Goal: Task Accomplishment & Management: Manage account settings

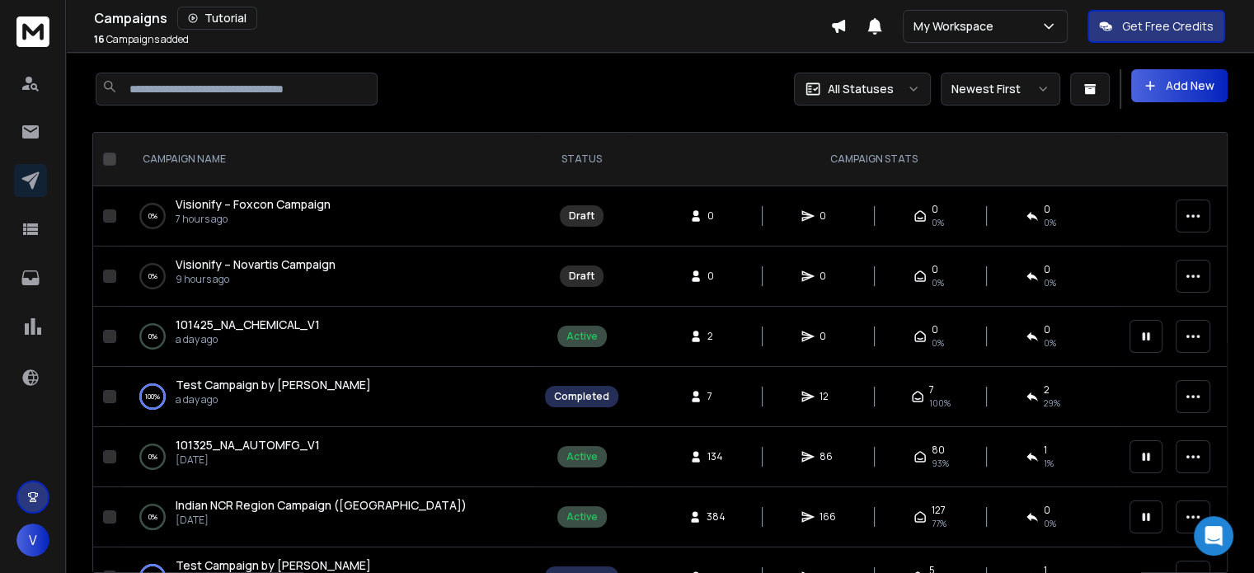
click at [271, 328] on span "101425_NA_CHEMICAL_V1" at bounding box center [248, 325] width 144 height 16
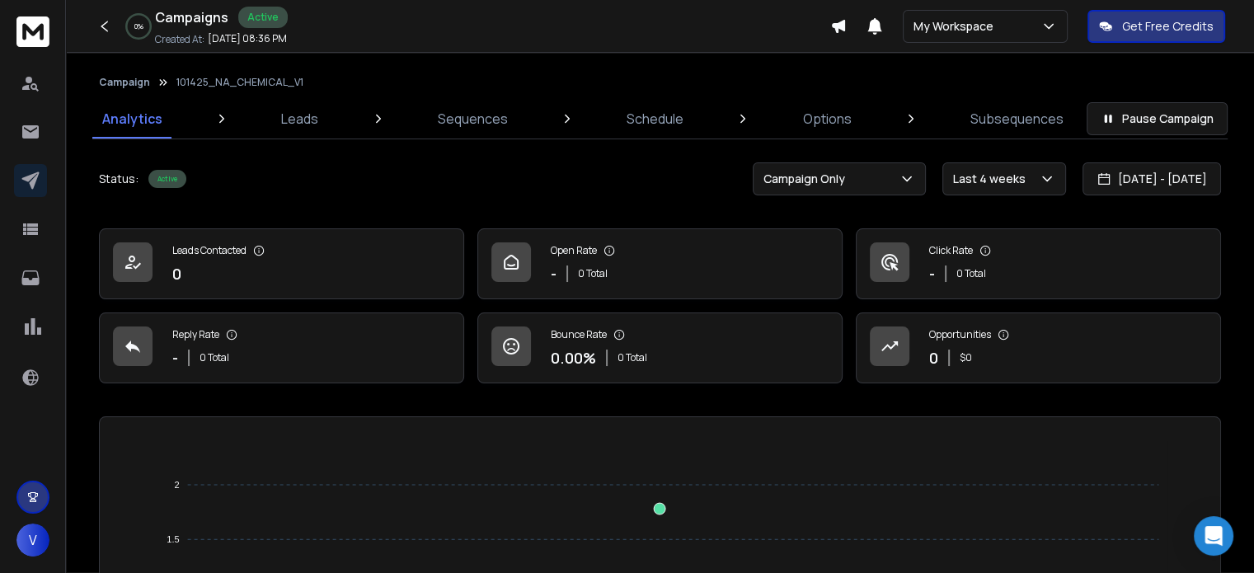
drag, startPoint x: 254, startPoint y: 109, endPoint x: 266, endPoint y: 111, distance: 12.5
click at [254, 109] on div "Analytics Leads Sequences Schedule Options Subsequences" at bounding box center [582, 119] width 981 height 40
click at [294, 115] on p "Leads" at bounding box center [299, 119] width 37 height 20
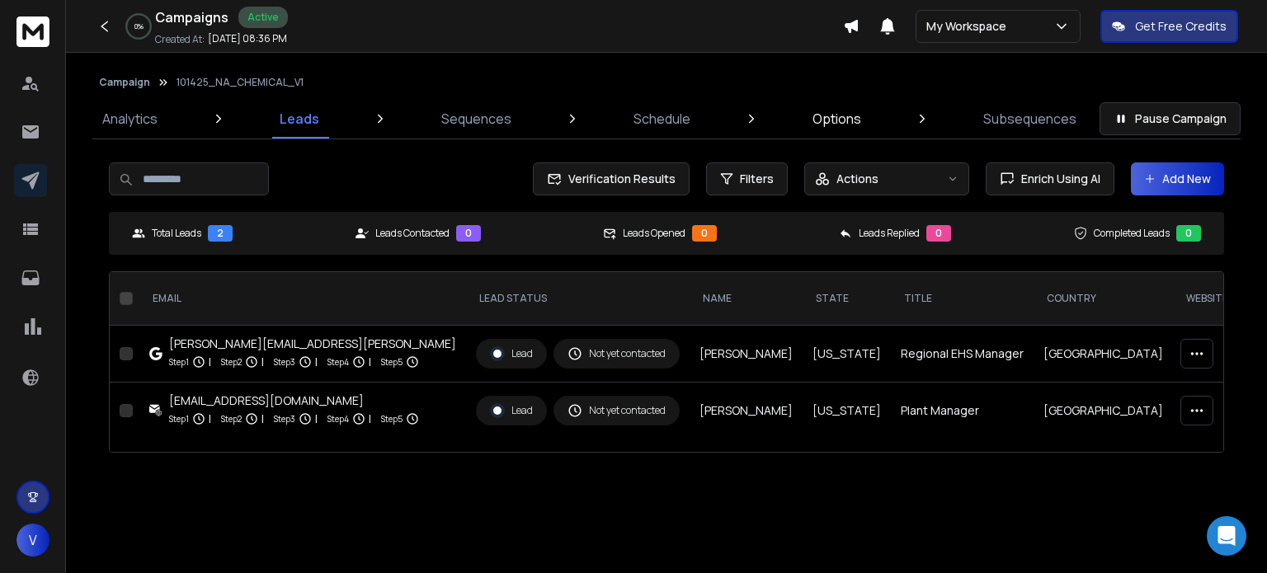
click at [853, 121] on p "Options" at bounding box center [836, 119] width 49 height 20
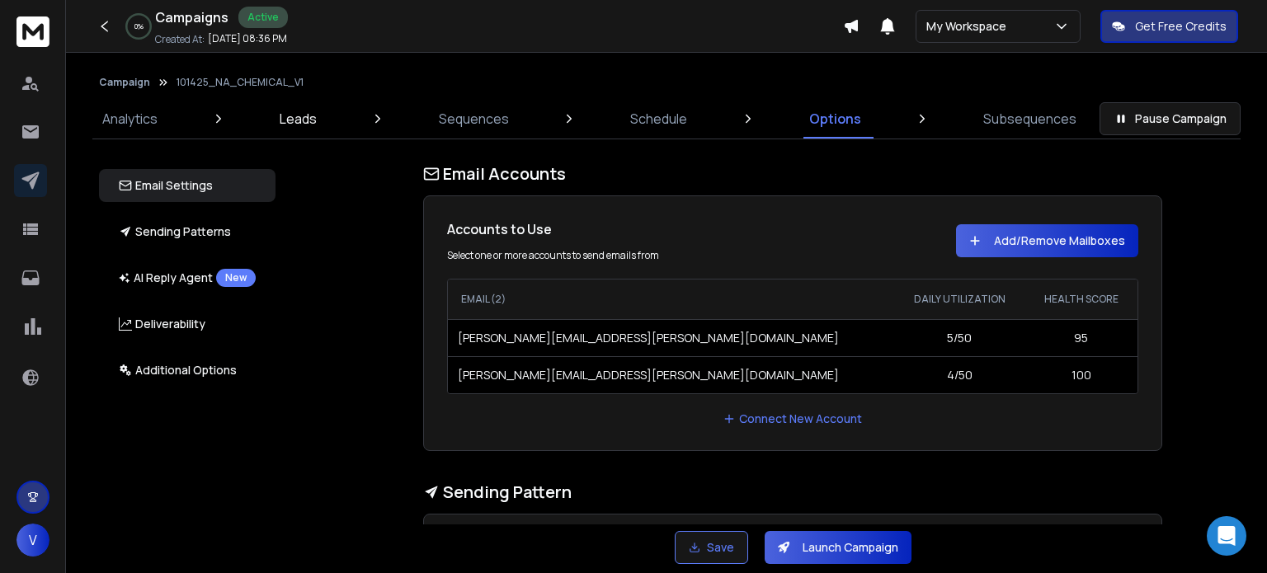
click at [303, 115] on p "Leads" at bounding box center [298, 119] width 37 height 20
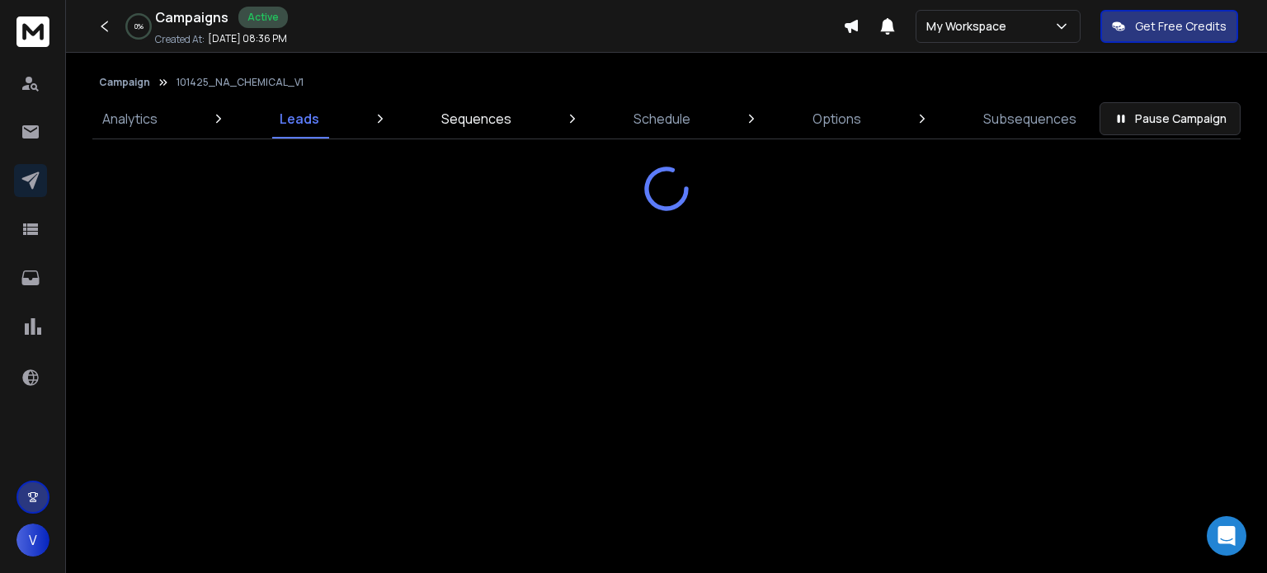
click at [482, 111] on p "Sequences" at bounding box center [476, 119] width 70 height 20
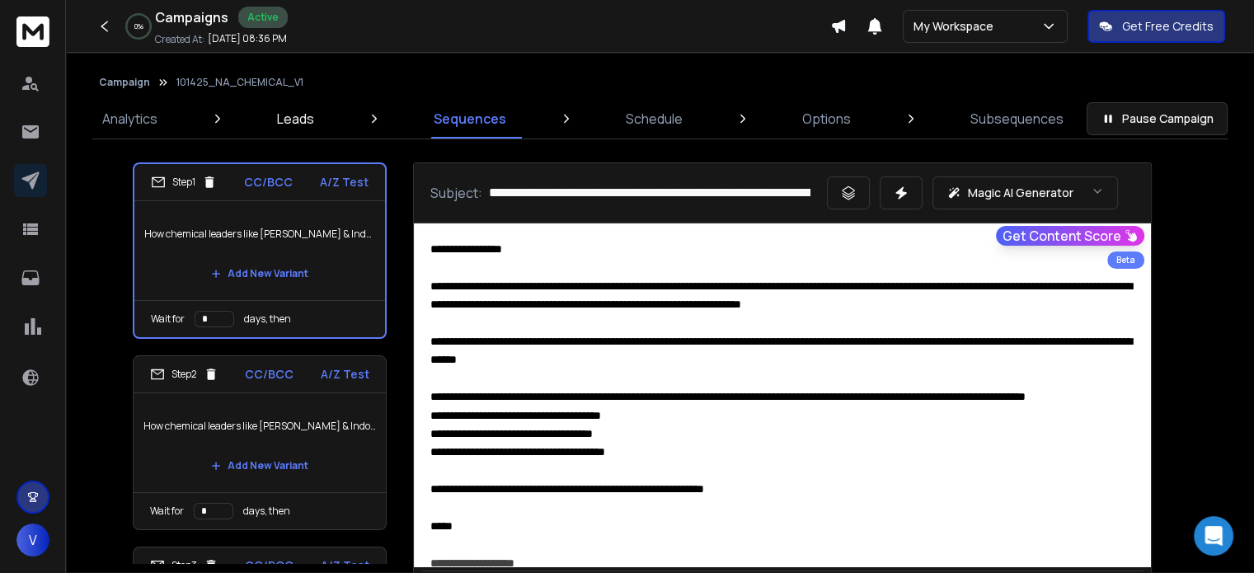
click at [287, 112] on p "Leads" at bounding box center [295, 119] width 37 height 20
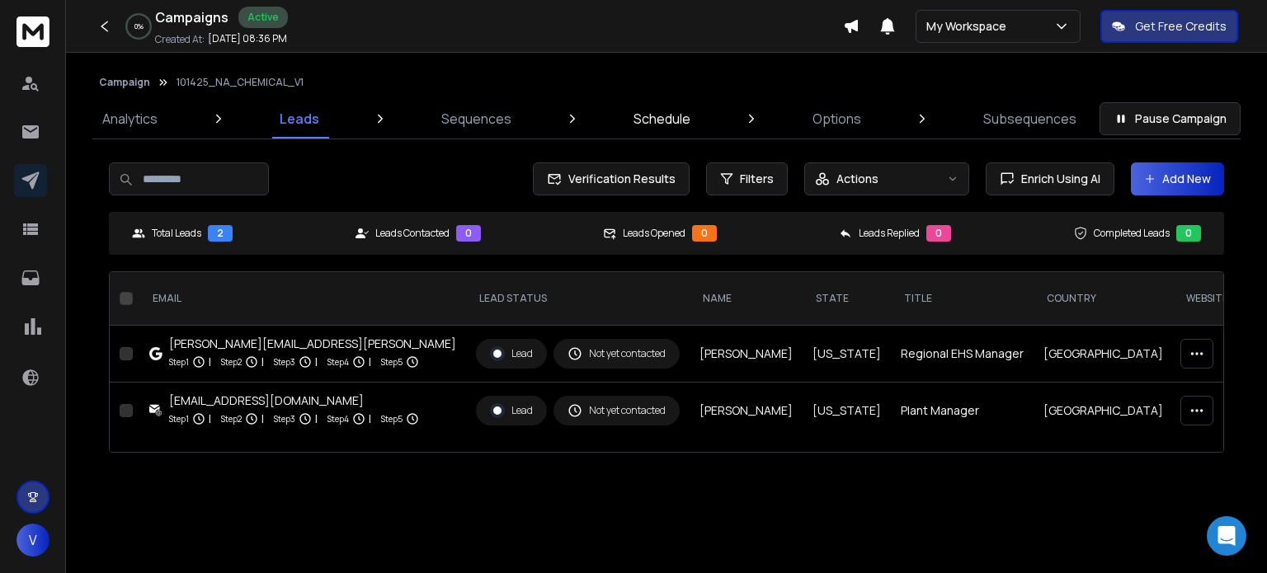
click at [676, 118] on p "Schedule" at bounding box center [661, 119] width 57 height 20
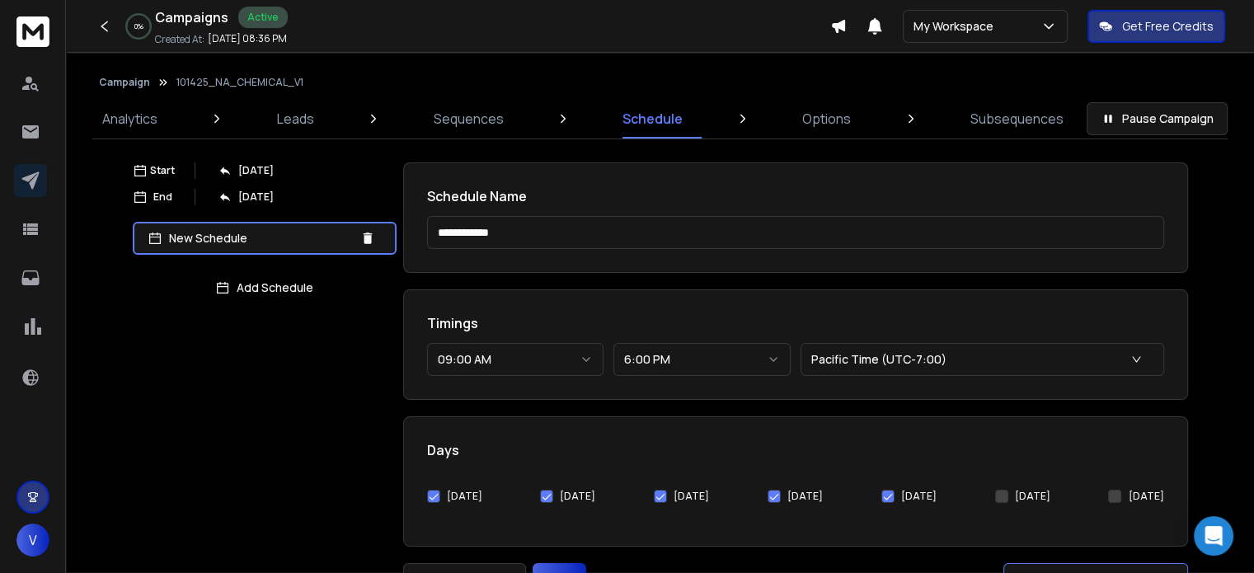
scroll to position [45, 0]
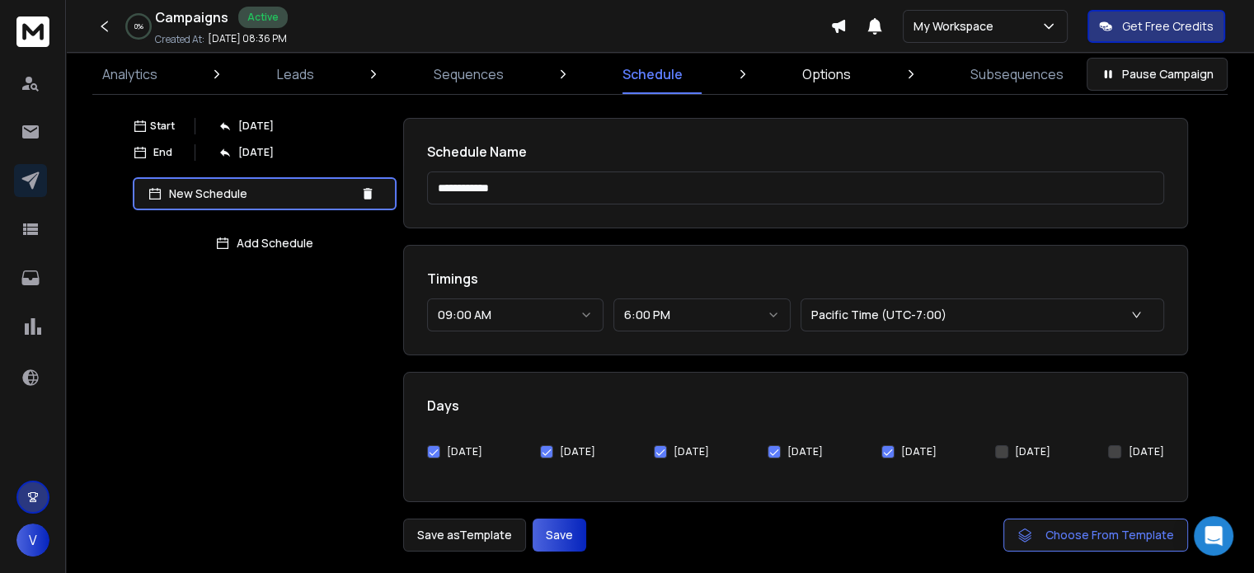
click at [851, 80] on p "Options" at bounding box center [826, 74] width 49 height 20
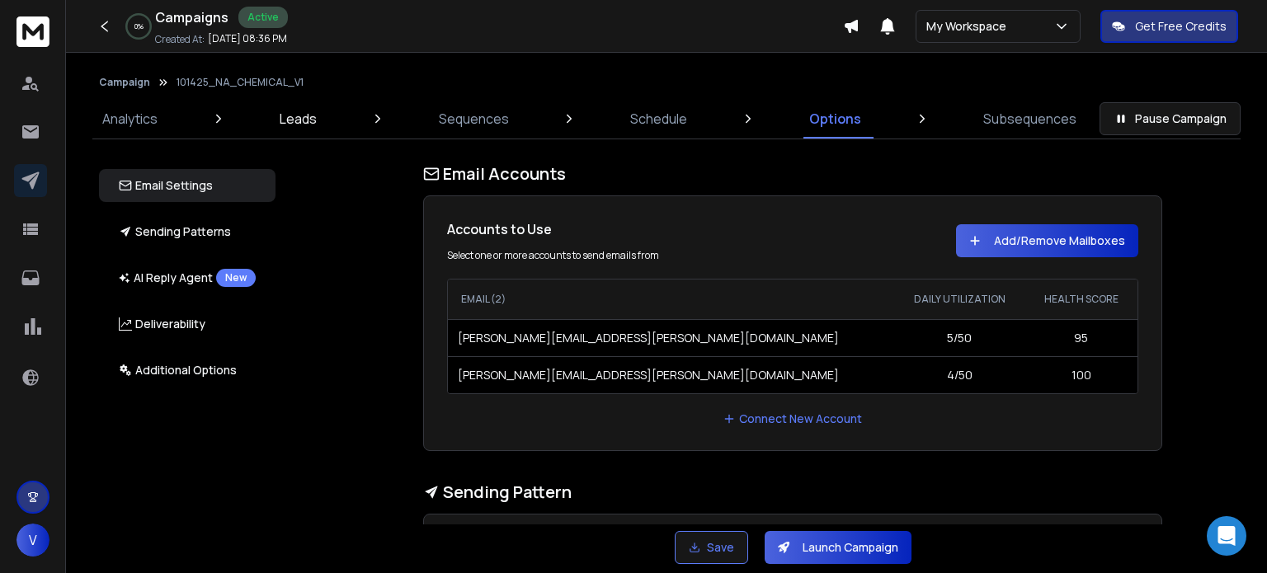
click at [302, 123] on p "Leads" at bounding box center [298, 119] width 37 height 20
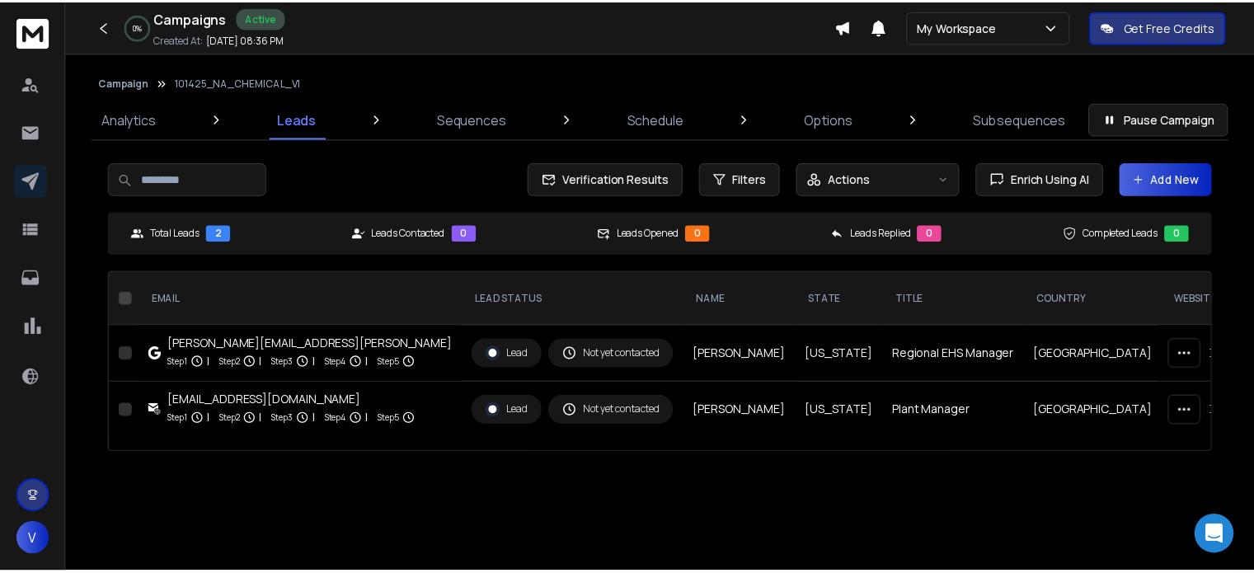
scroll to position [55, 0]
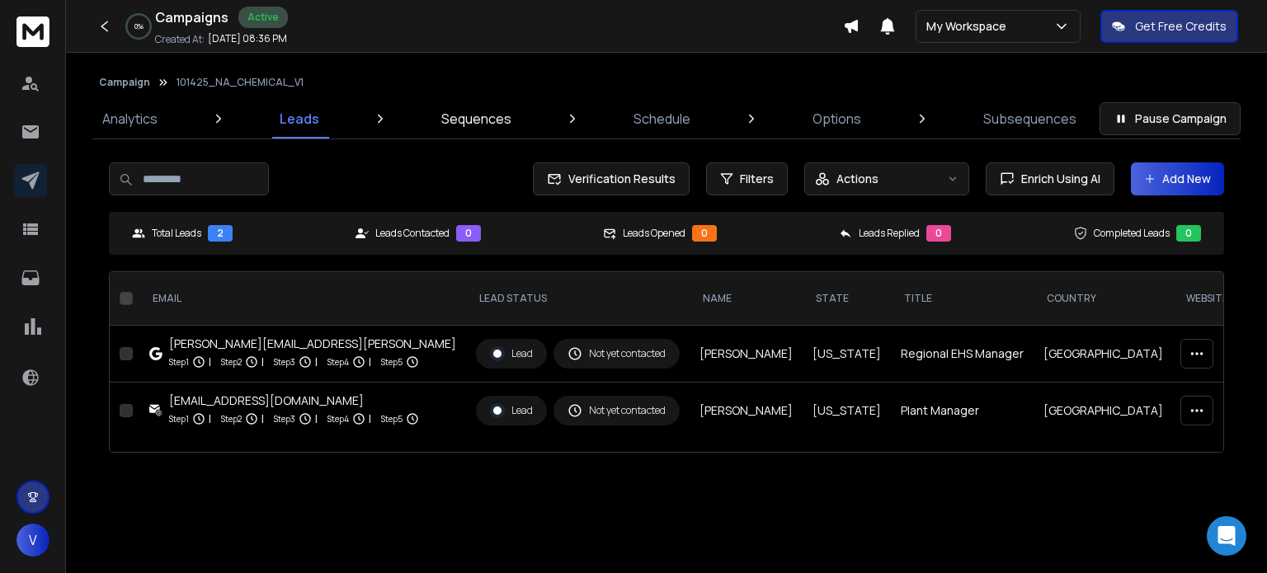
click at [485, 117] on p "Sequences" at bounding box center [476, 119] width 70 height 20
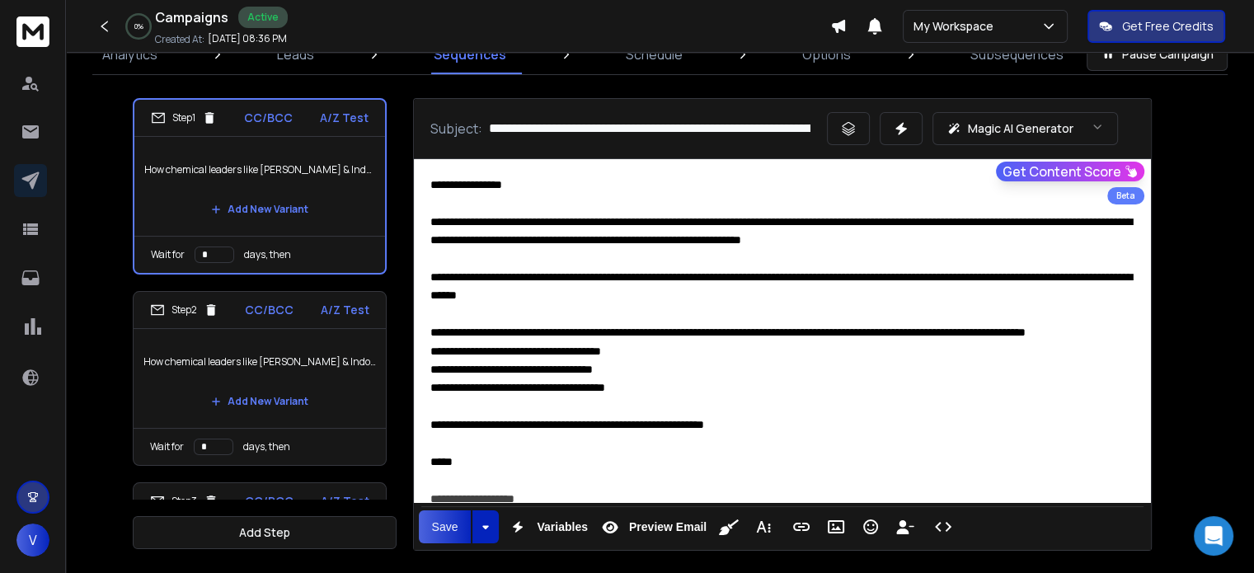
click at [228, 363] on p "How chemical leaders like [PERSON_NAME] & Indorama are reducing incidents" at bounding box center [260, 362] width 233 height 46
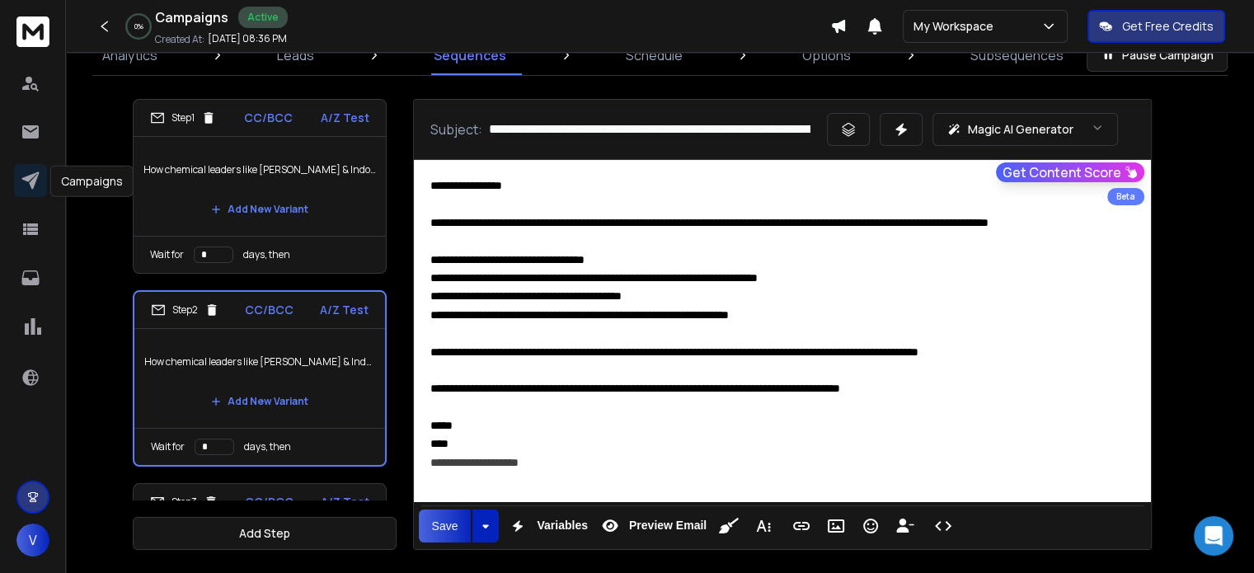
click at [35, 180] on icon at bounding box center [29, 180] width 17 height 17
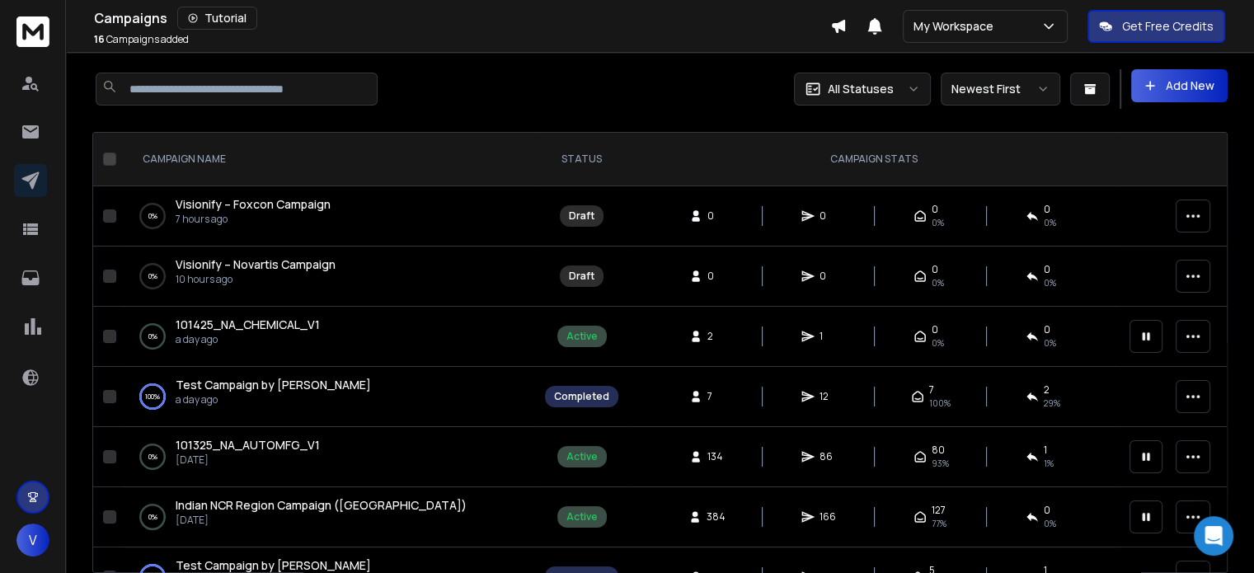
click at [356, 339] on div "0 % 101425_NA_CHEMICAL_V1 a day ago" at bounding box center [328, 337] width 379 height 40
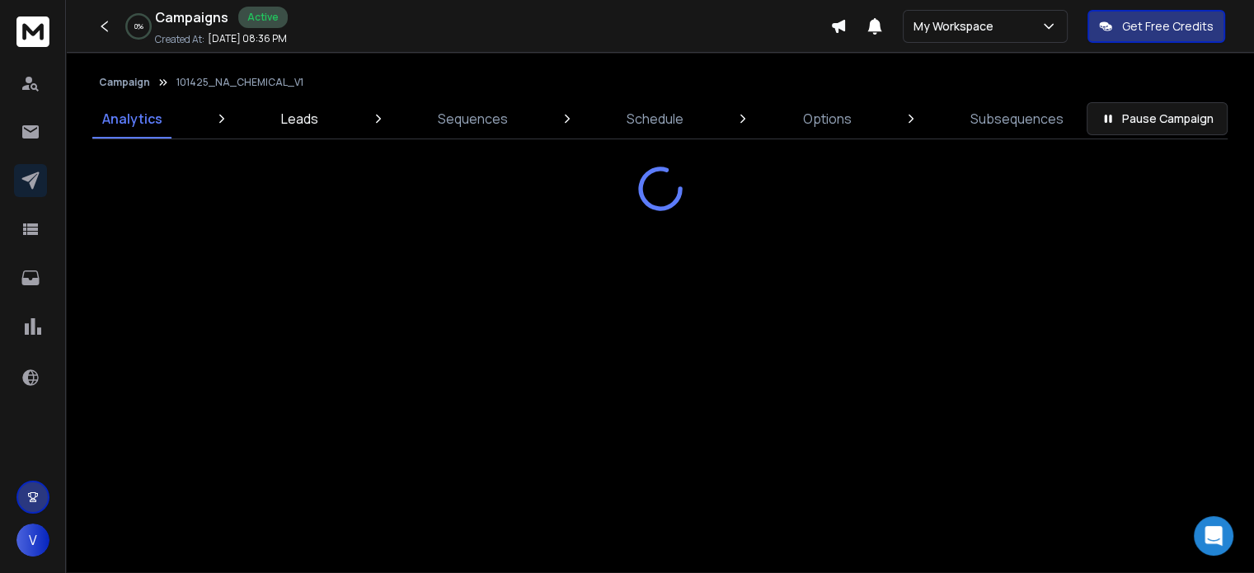
click at [325, 124] on link "Leads" at bounding box center [299, 119] width 57 height 40
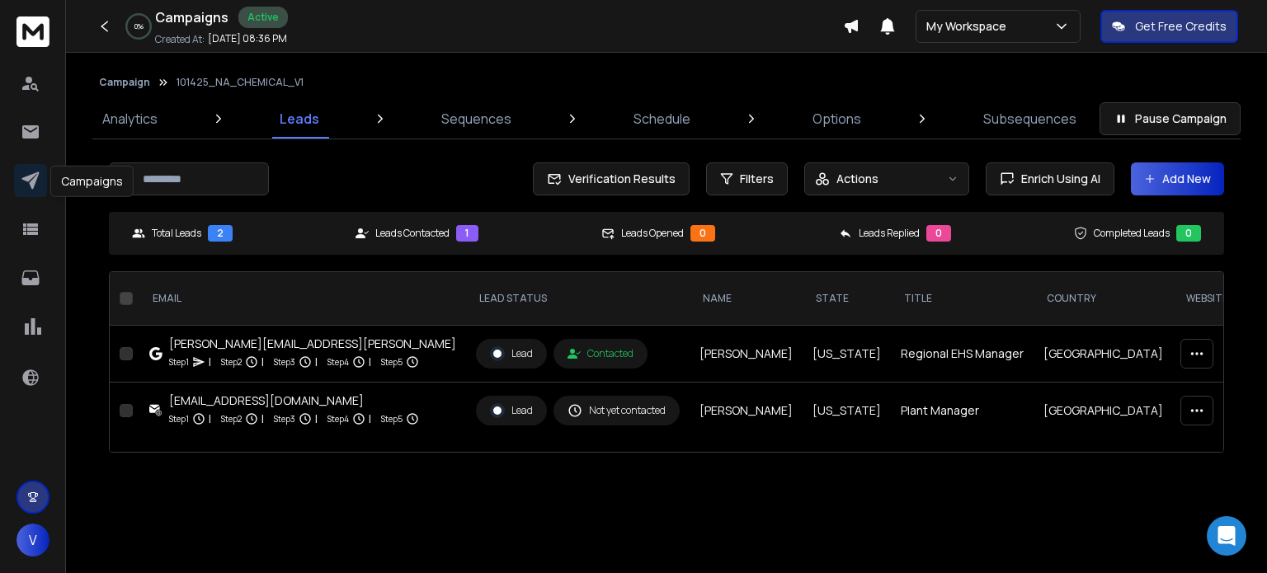
click at [38, 182] on icon at bounding box center [31, 181] width 20 height 20
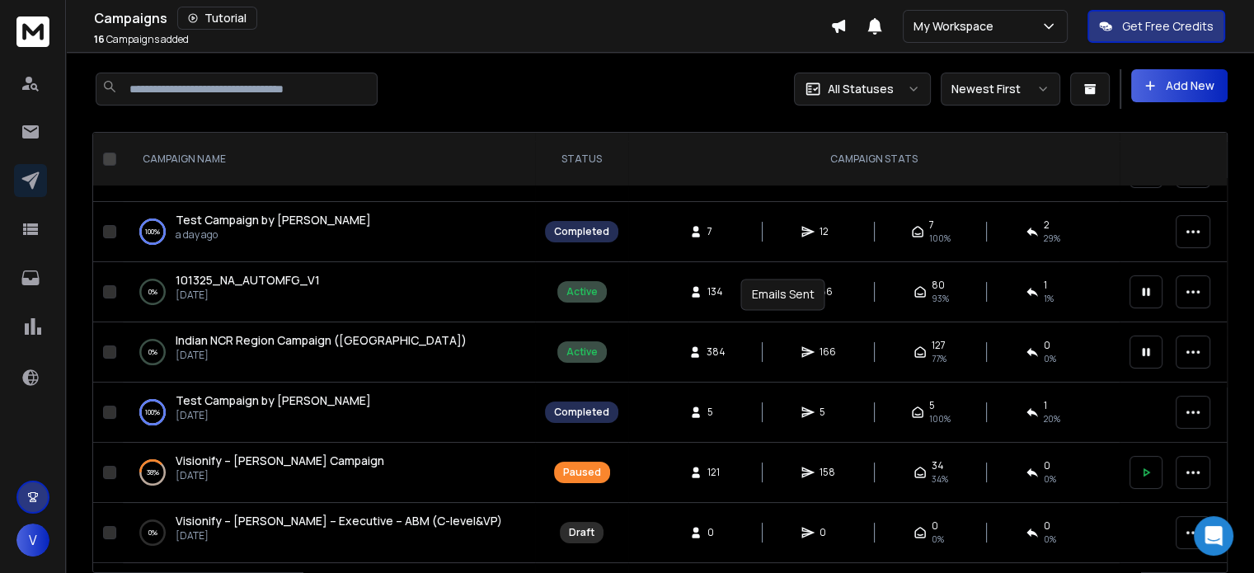
scroll to position [247, 0]
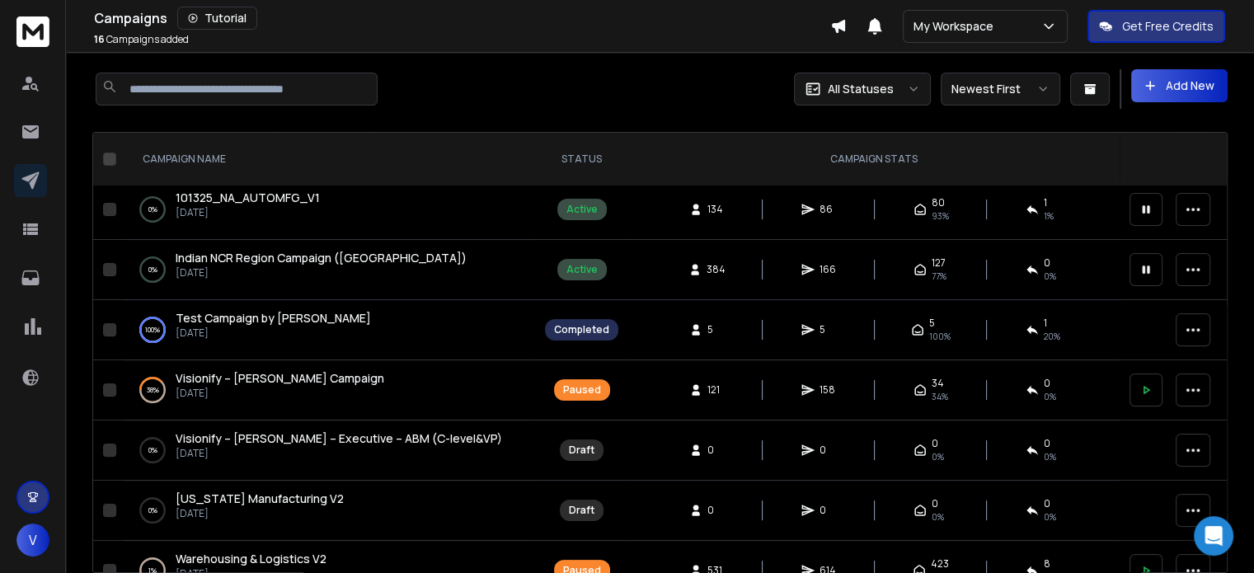
click at [326, 261] on span "Indian NCR Region Campaign ([GEOGRAPHIC_DATA])" at bounding box center [321, 258] width 291 height 16
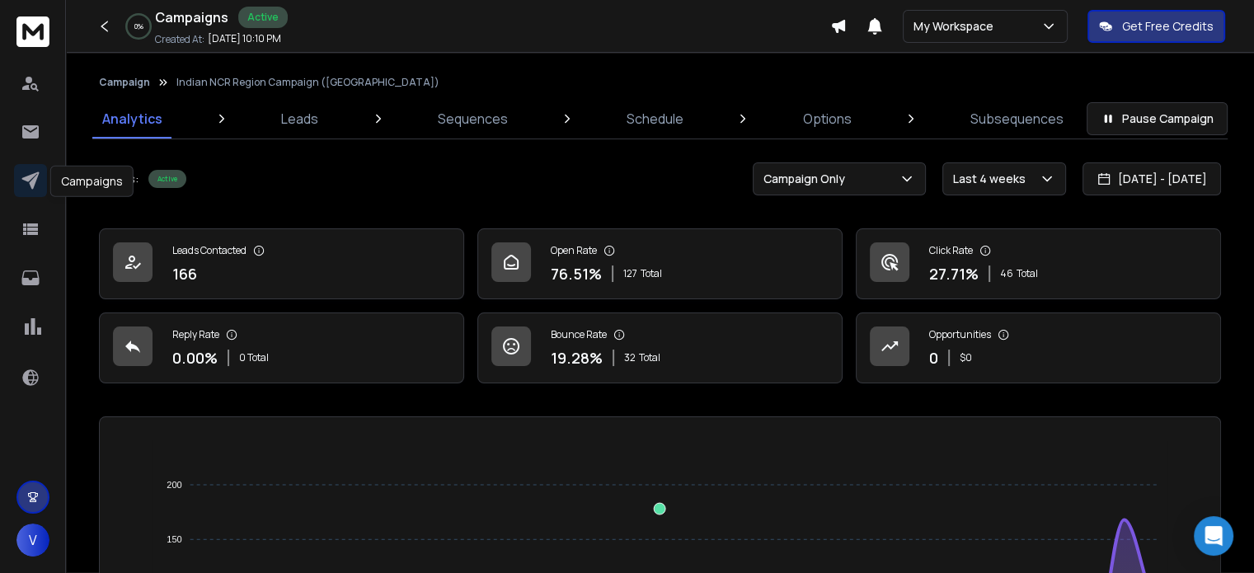
click at [36, 171] on icon at bounding box center [31, 181] width 20 height 20
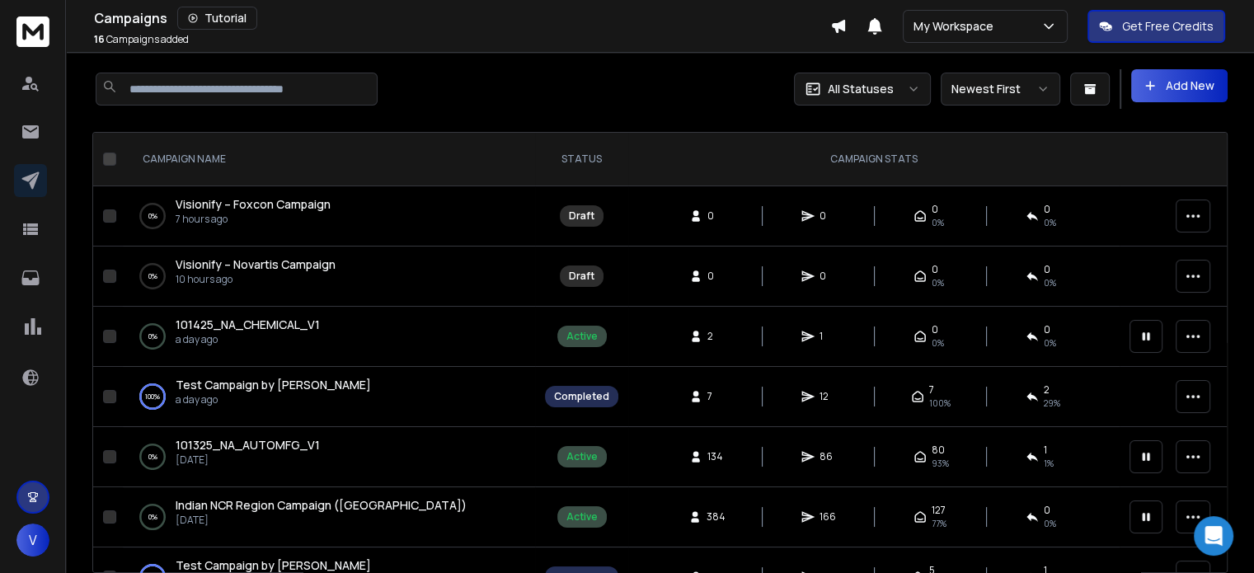
scroll to position [82, 0]
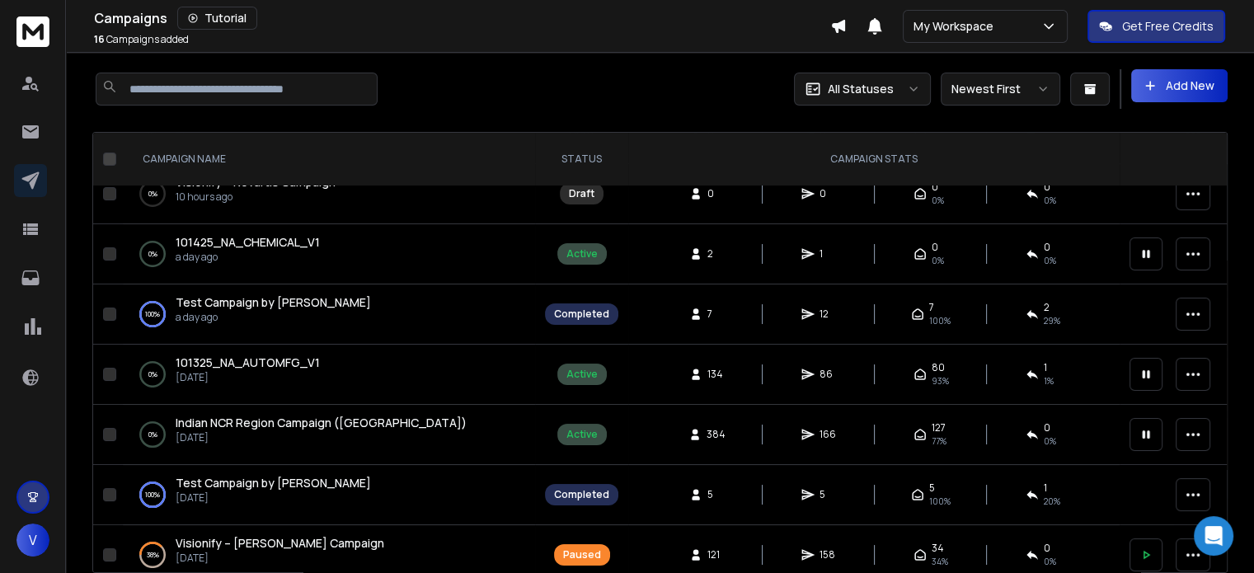
click at [345, 369] on div "0 % 101325_NA_AUTOMFG_V1 [DATE]" at bounding box center [328, 375] width 379 height 40
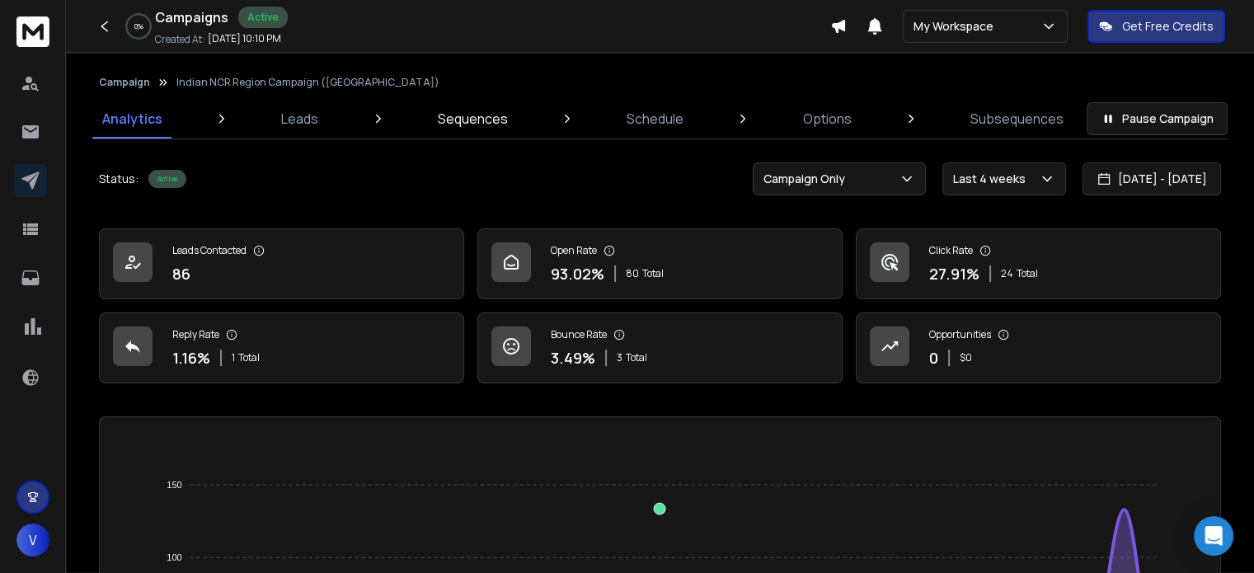
click at [488, 113] on p "Sequences" at bounding box center [473, 119] width 70 height 20
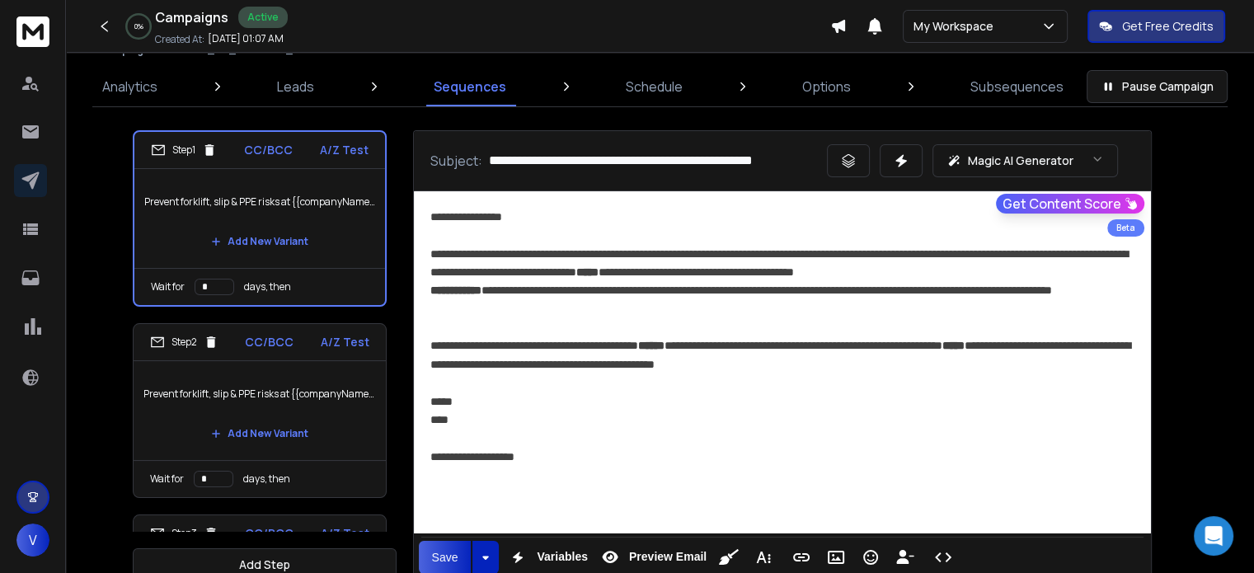
scroll to position [63, 0]
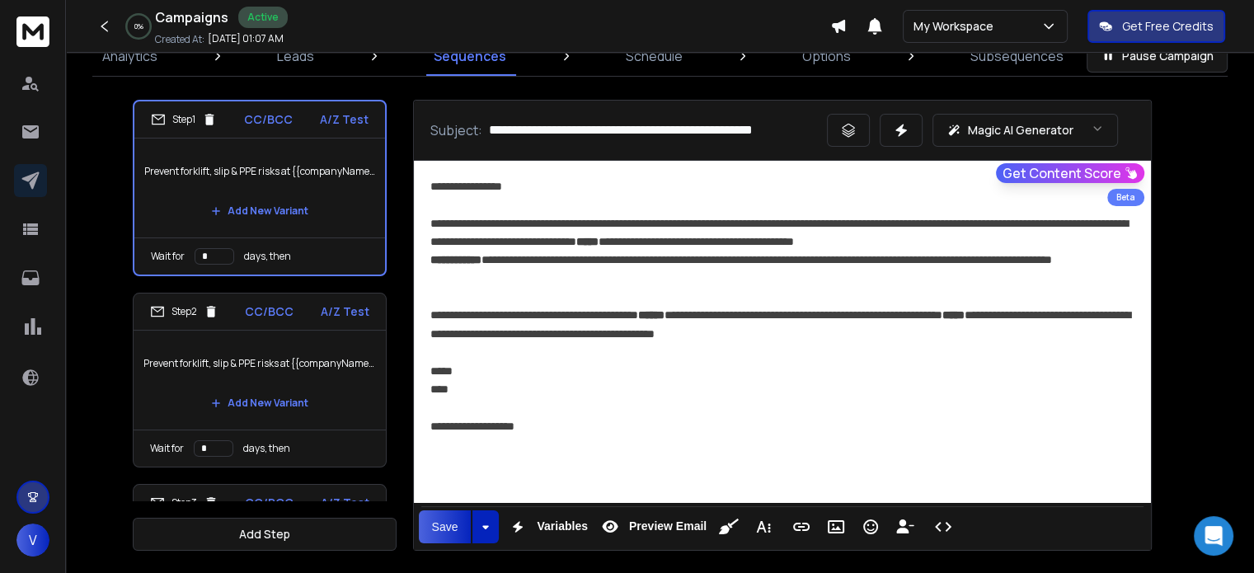
drag, startPoint x: 233, startPoint y: 358, endPoint x: 377, endPoint y: 303, distance: 154.2
click at [231, 355] on p "Prevent forklift, slip & PPE risks at {{companyName}}" at bounding box center [260, 364] width 233 height 46
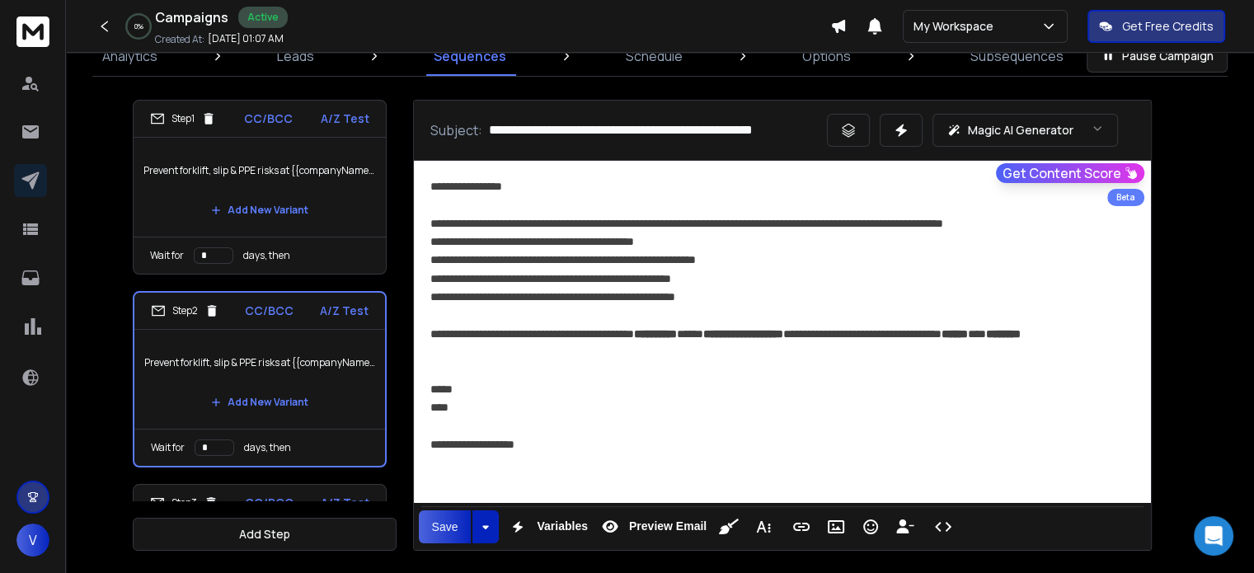
click at [277, 171] on p "Prevent forklift, slip & PPE risks at {{companyName}}" at bounding box center [260, 171] width 233 height 46
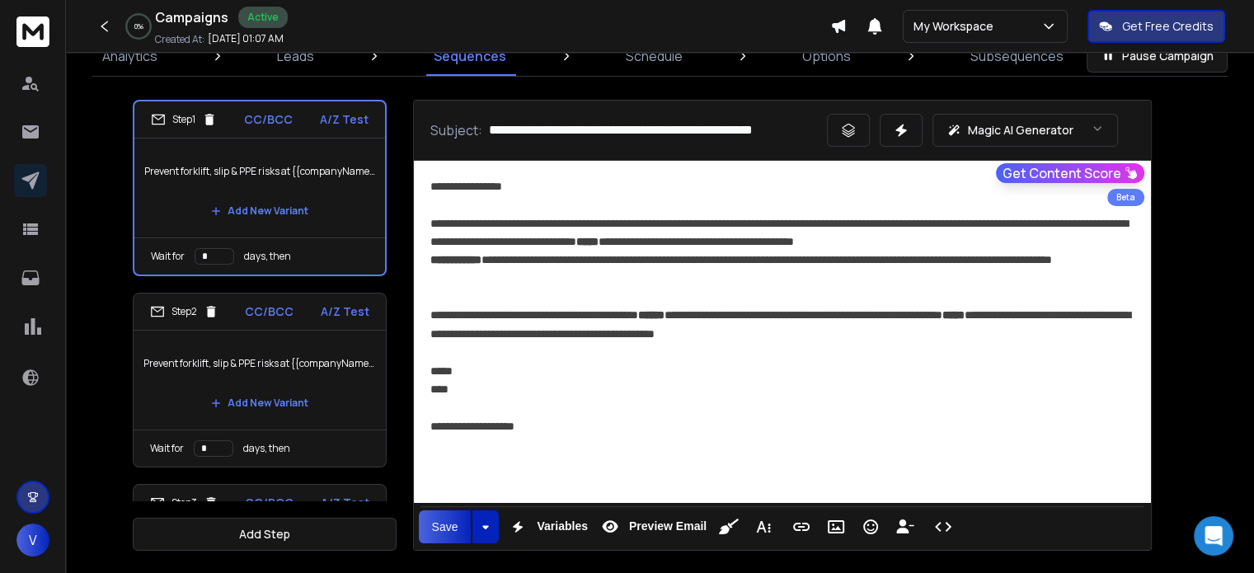
click at [665, 309] on strong "******" at bounding box center [651, 315] width 26 height 12
click at [25, 186] on icon at bounding box center [31, 181] width 20 height 20
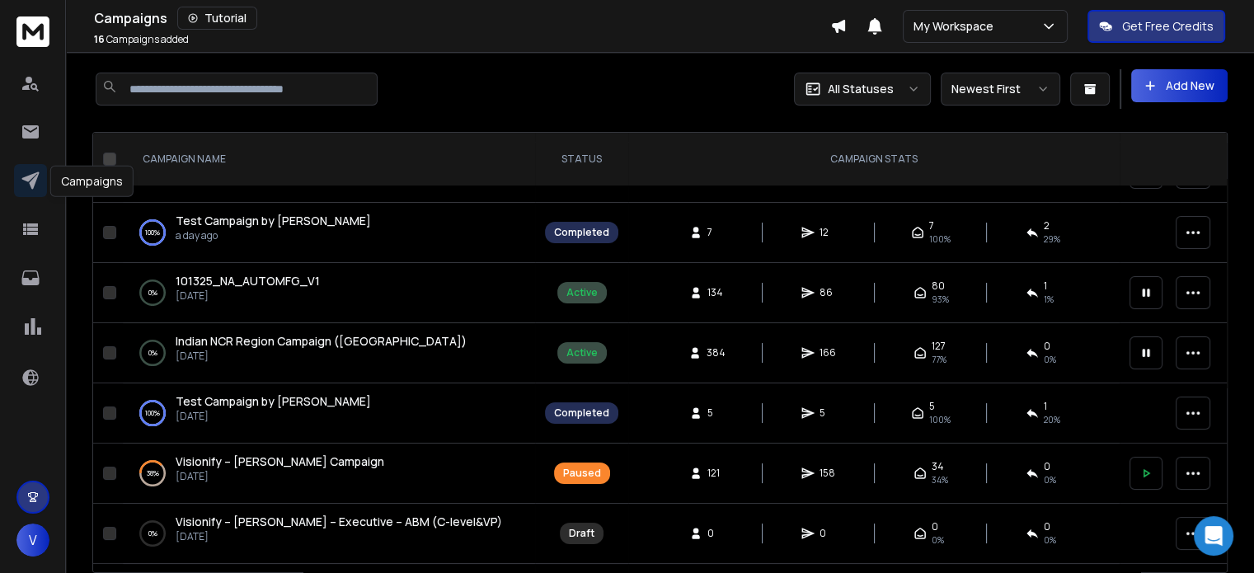
scroll to position [165, 0]
click at [395, 347] on div "0 % Indian NCR Region Campaign ([GEOGRAPHIC_DATA]) [DATE]" at bounding box center [328, 352] width 379 height 40
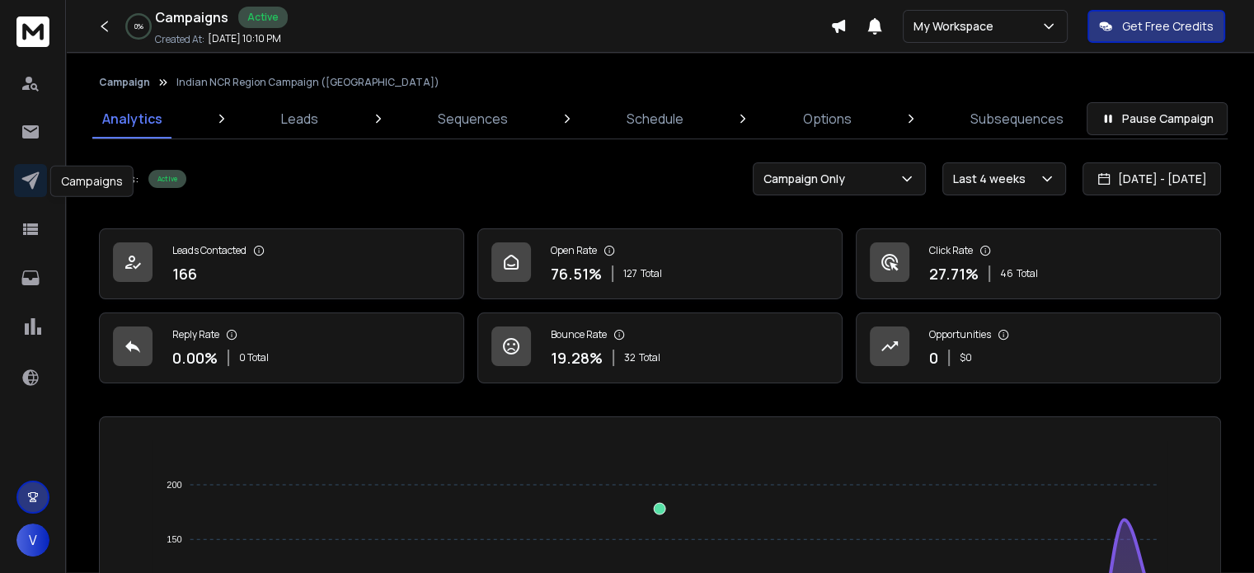
click at [46, 191] on link at bounding box center [30, 180] width 33 height 33
